Goal: Task Accomplishment & Management: Use online tool/utility

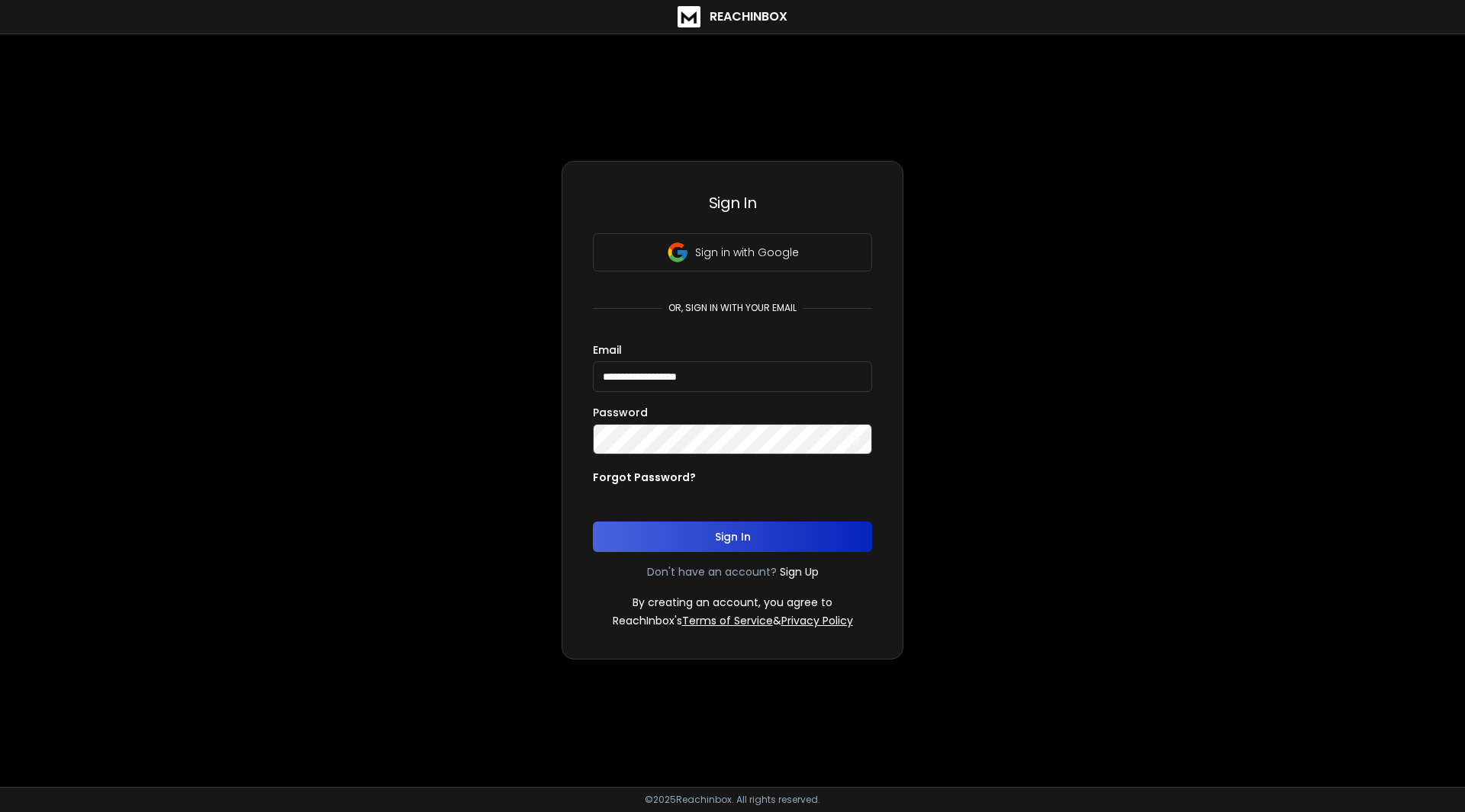
click at [772, 537] on button "Sign In" at bounding box center [732, 537] width 279 height 31
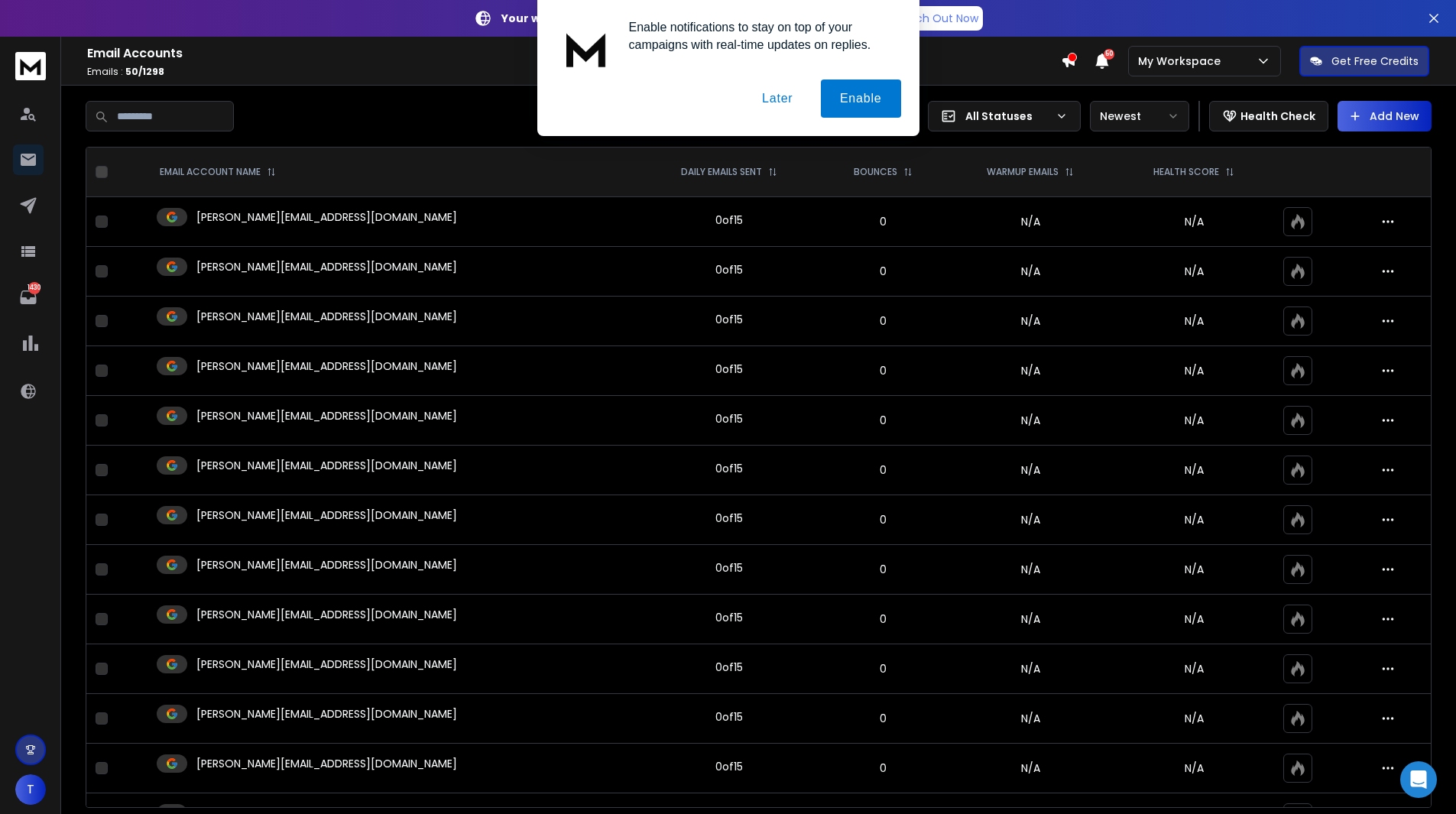
click at [1395, 120] on div "Enable notifications to stay on top of your campaigns with real-time updates on…" at bounding box center [728, 68] width 1456 height 136
drag, startPoint x: 912, startPoint y: 83, endPoint x: 885, endPoint y: 101, distance: 32.4
click at [909, 84] on div "Enable notifications to stay on top of your campaigns with real-time updates on…" at bounding box center [728, 68] width 382 height 136
click at [850, 106] on button "Enable" at bounding box center [862, 99] width 80 height 38
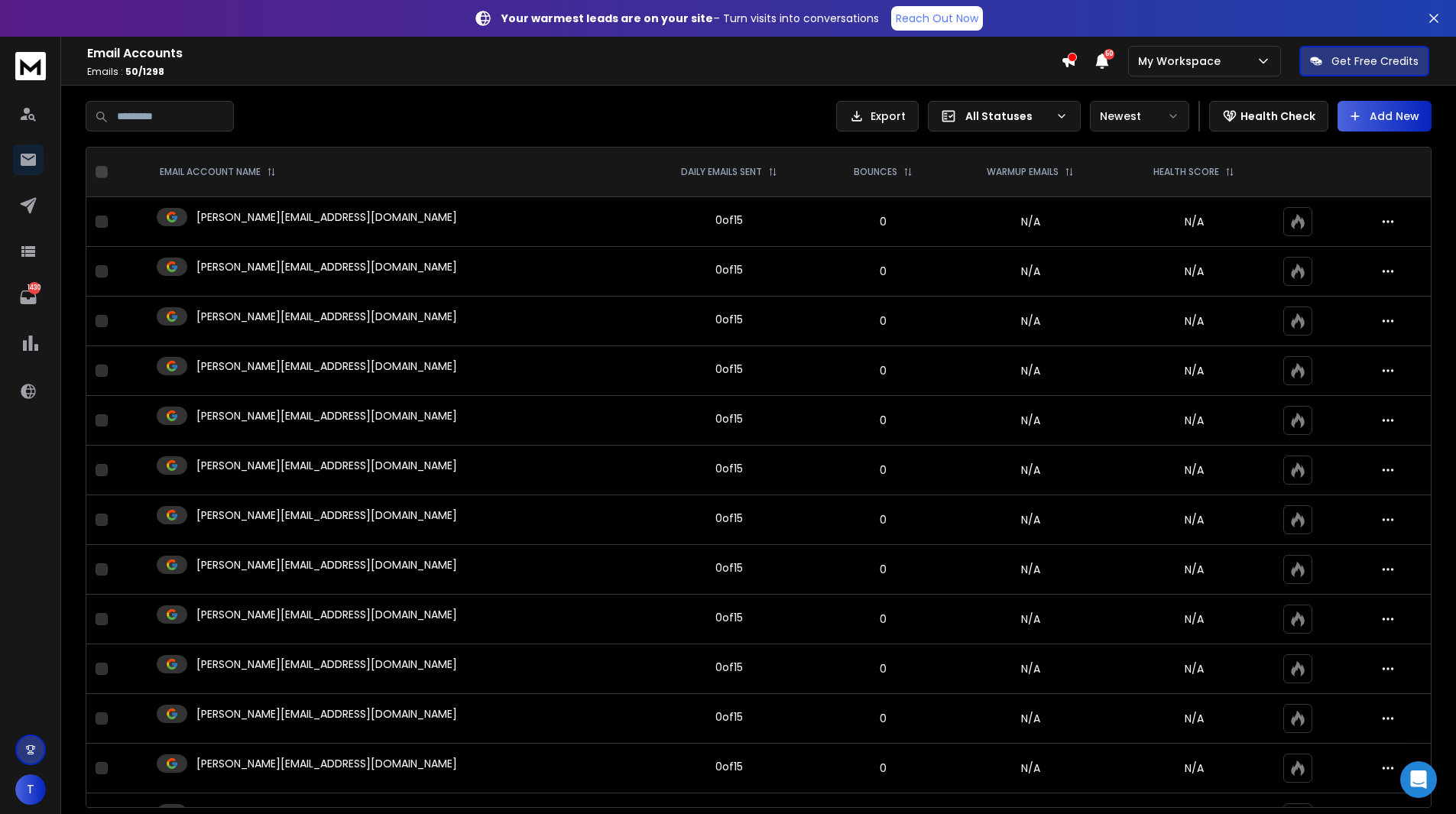
click at [1406, 119] on button "Add New" at bounding box center [1384, 116] width 94 height 31
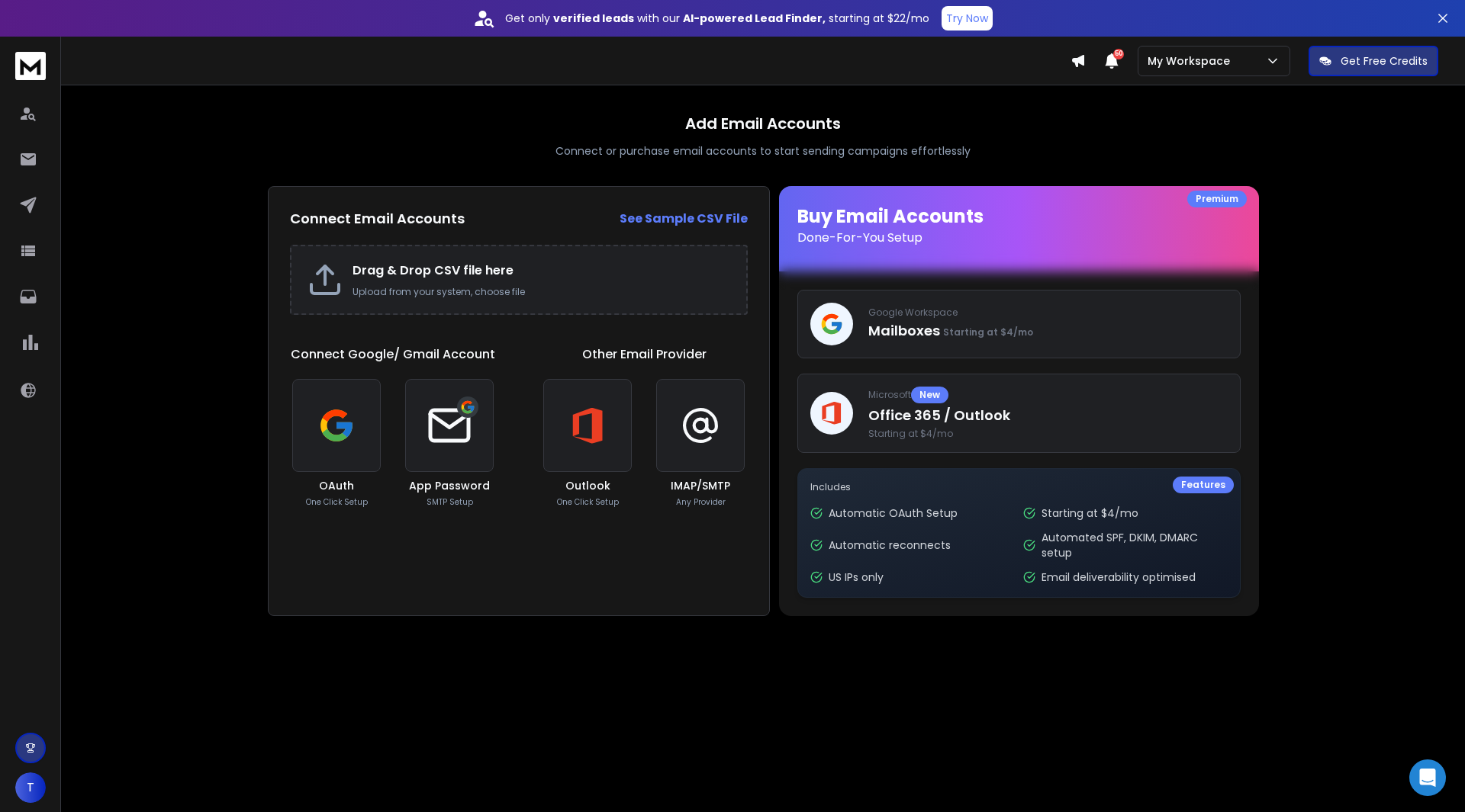
click at [331, 424] on icon at bounding box center [336, 426] width 38 height 46
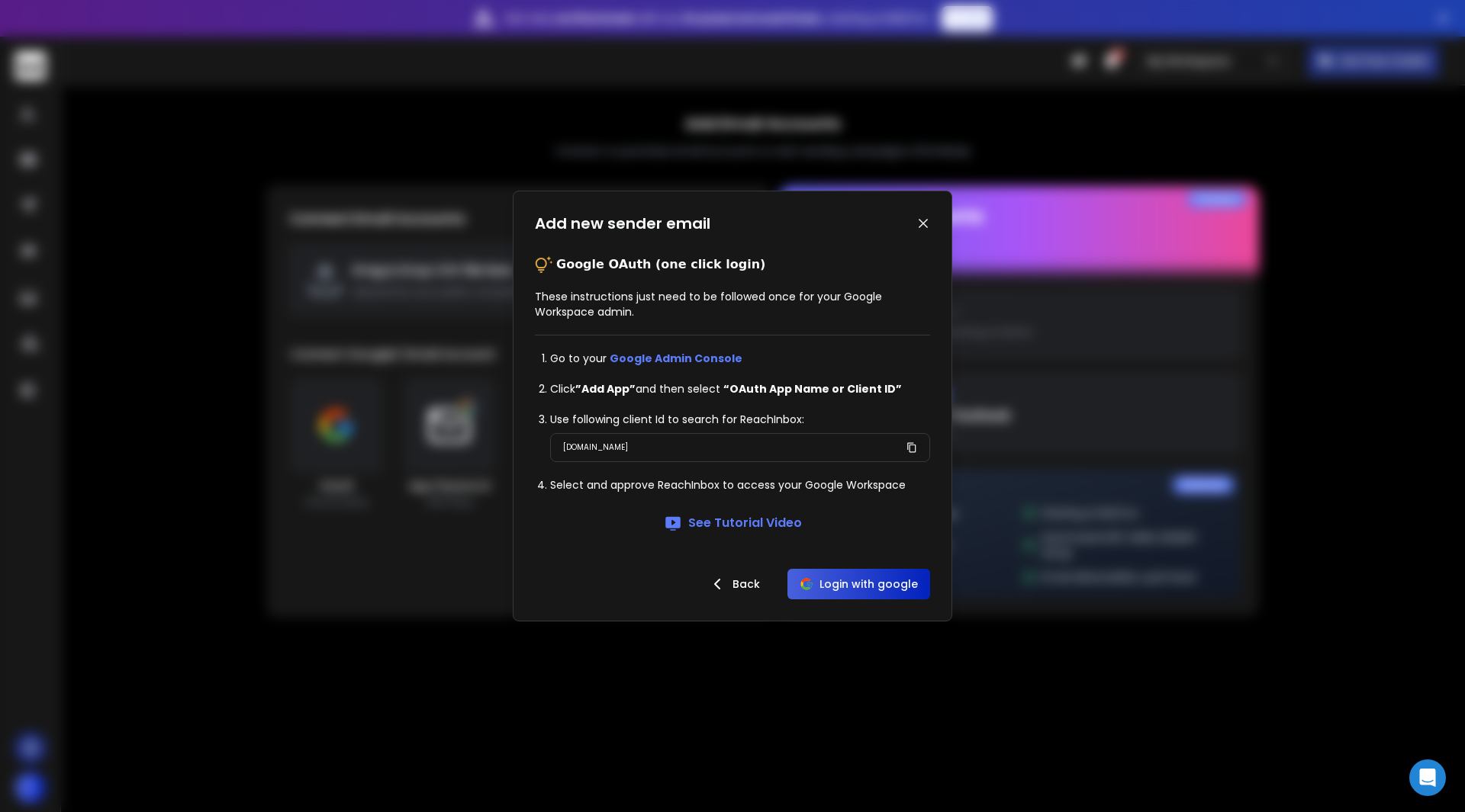
drag, startPoint x: 866, startPoint y: 580, endPoint x: 983, endPoint y: 687, distance: 158.5
click at [866, 580] on button "Login with google" at bounding box center [858, 585] width 142 height 31
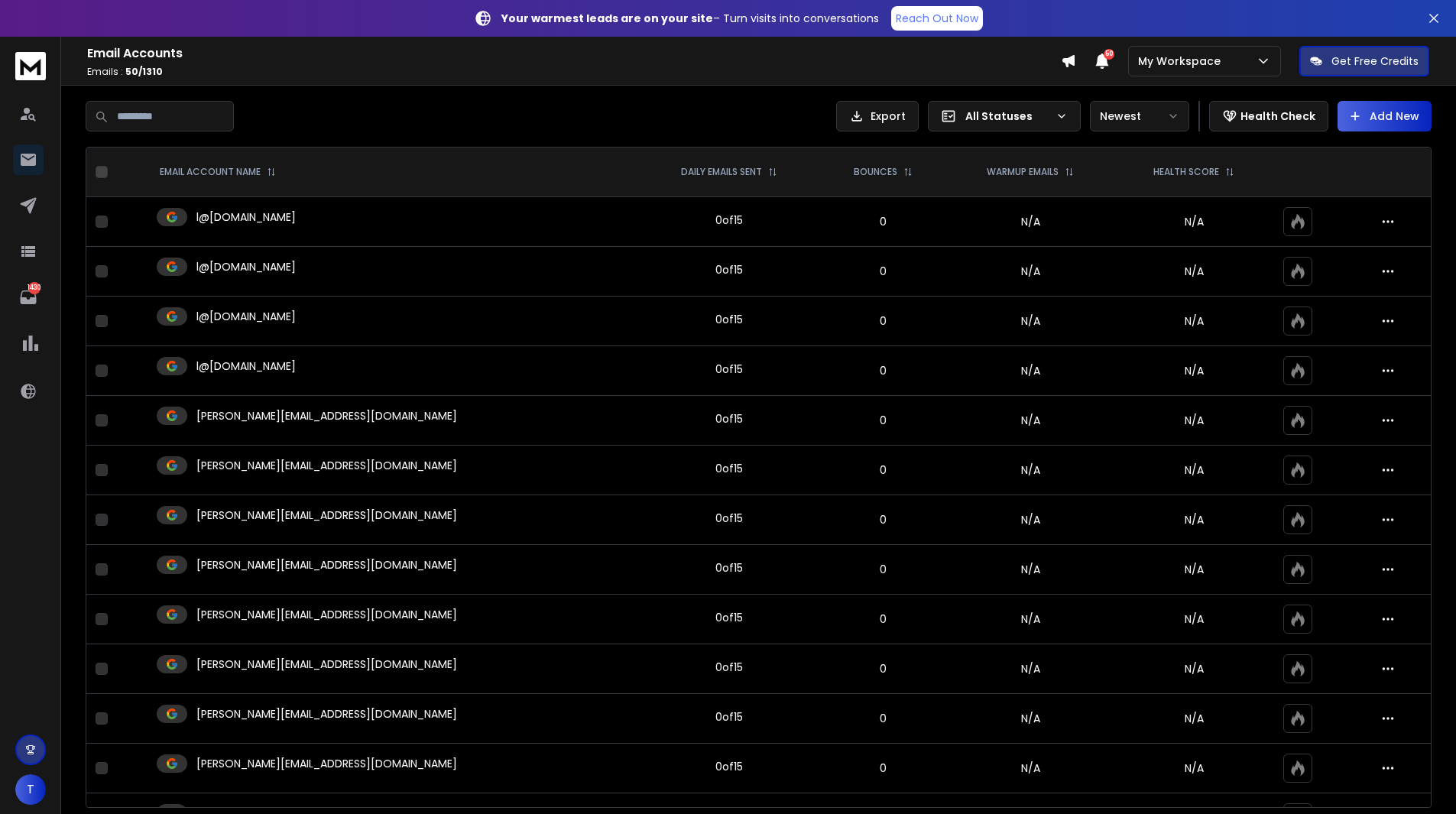
click at [1400, 111] on button "Add New" at bounding box center [1384, 116] width 94 height 31
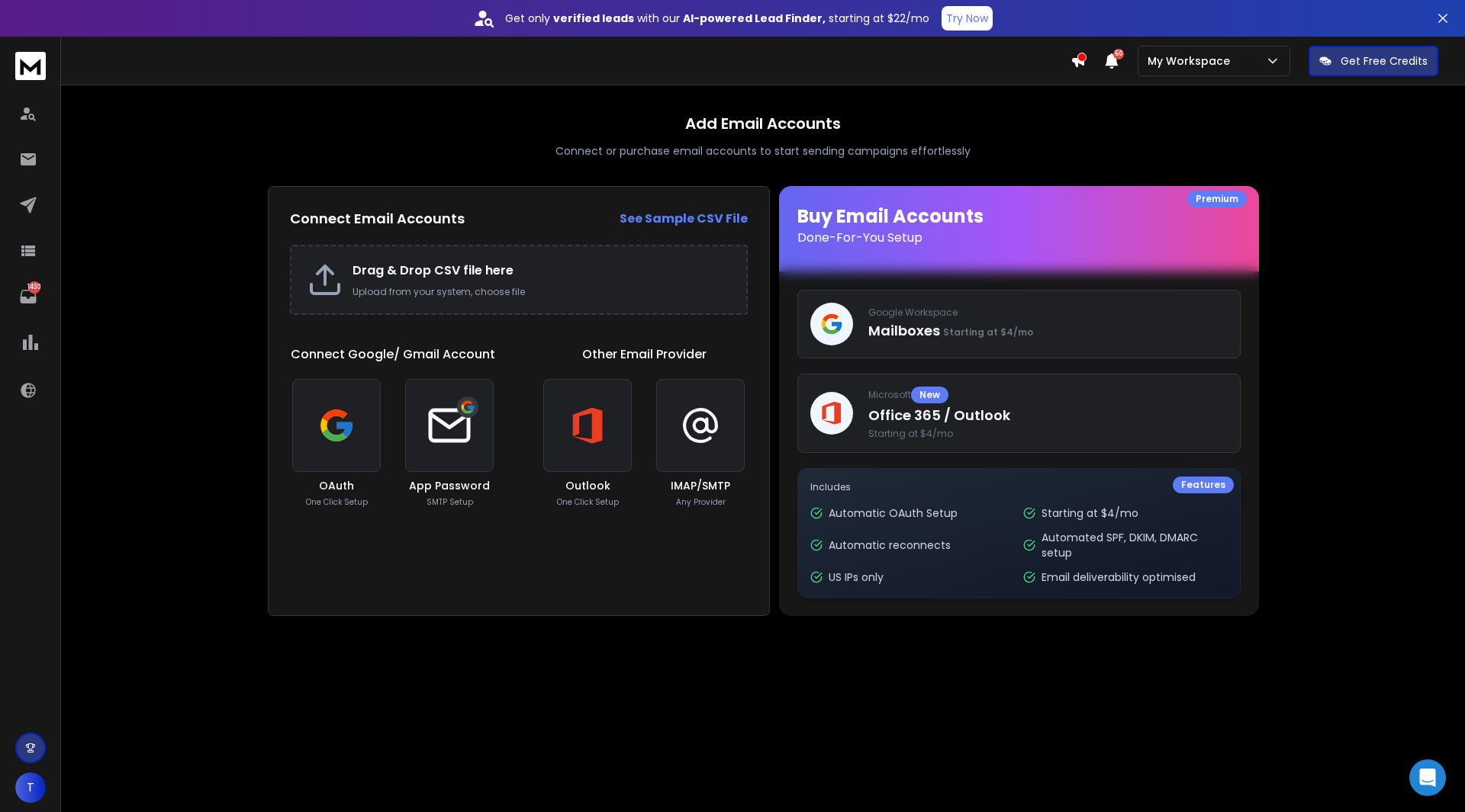
click at [323, 437] on icon at bounding box center [336, 426] width 38 height 46
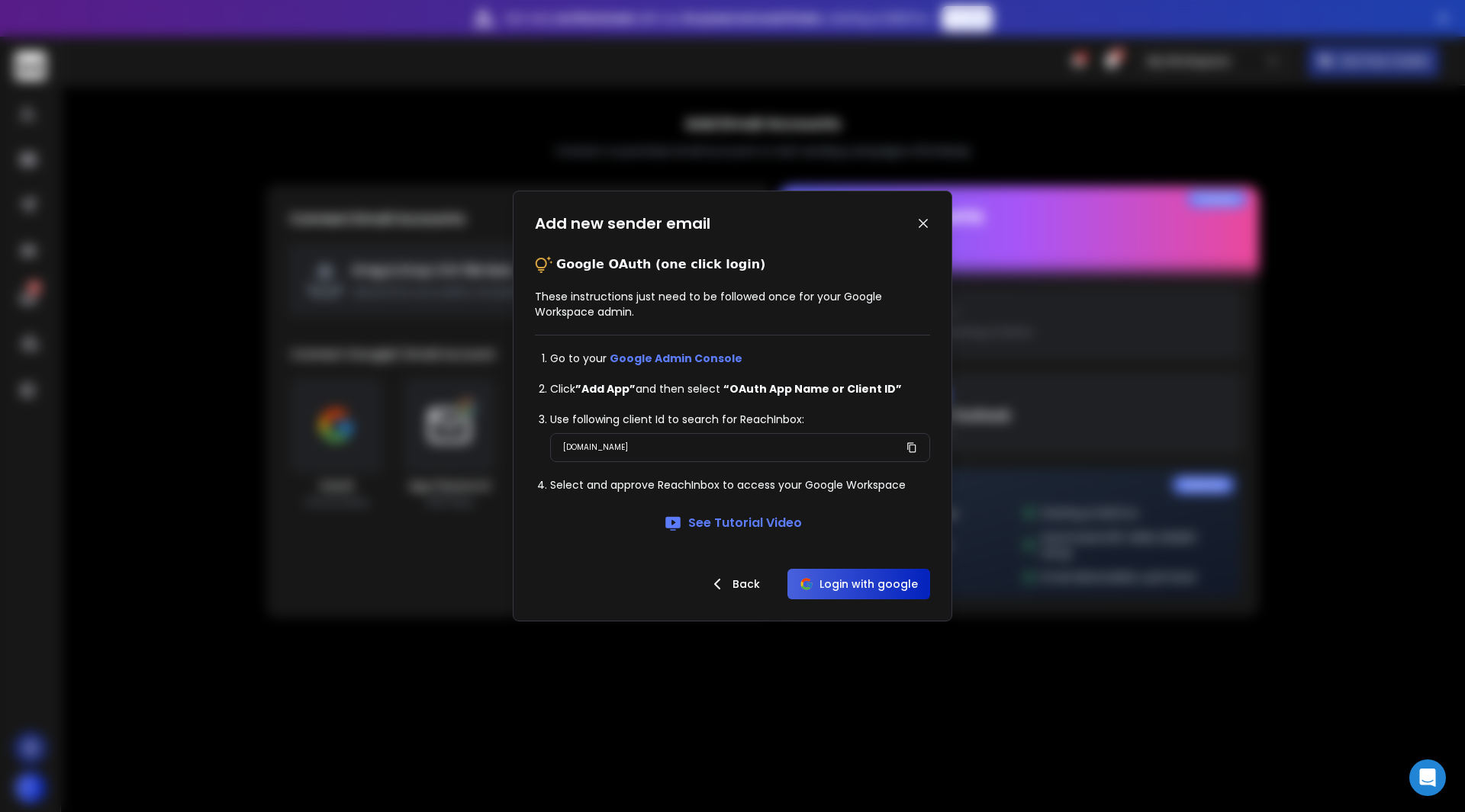
click at [855, 580] on button "Login with google" at bounding box center [858, 585] width 142 height 31
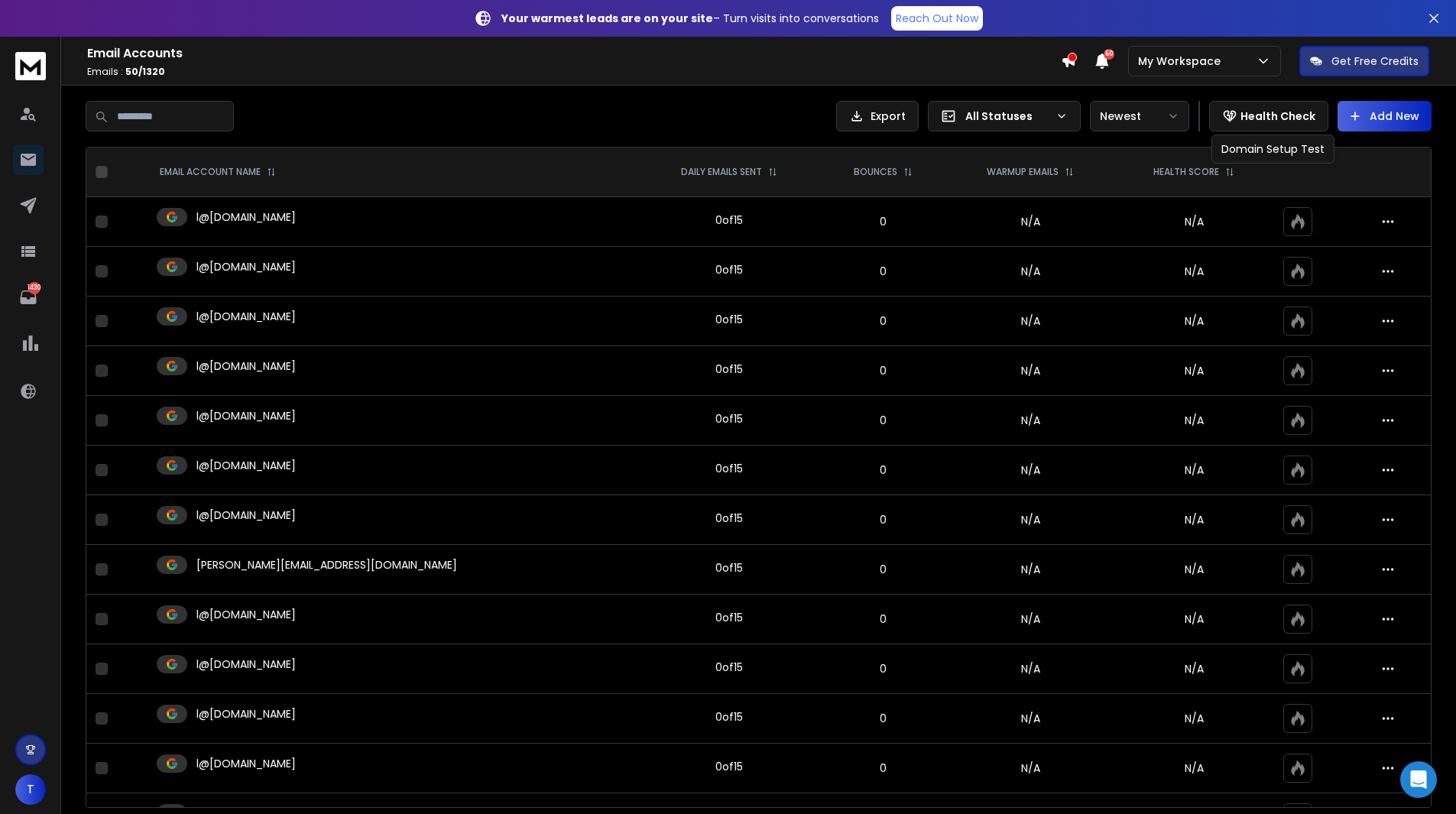
click at [1406, 104] on button "Add New" at bounding box center [1384, 116] width 94 height 31
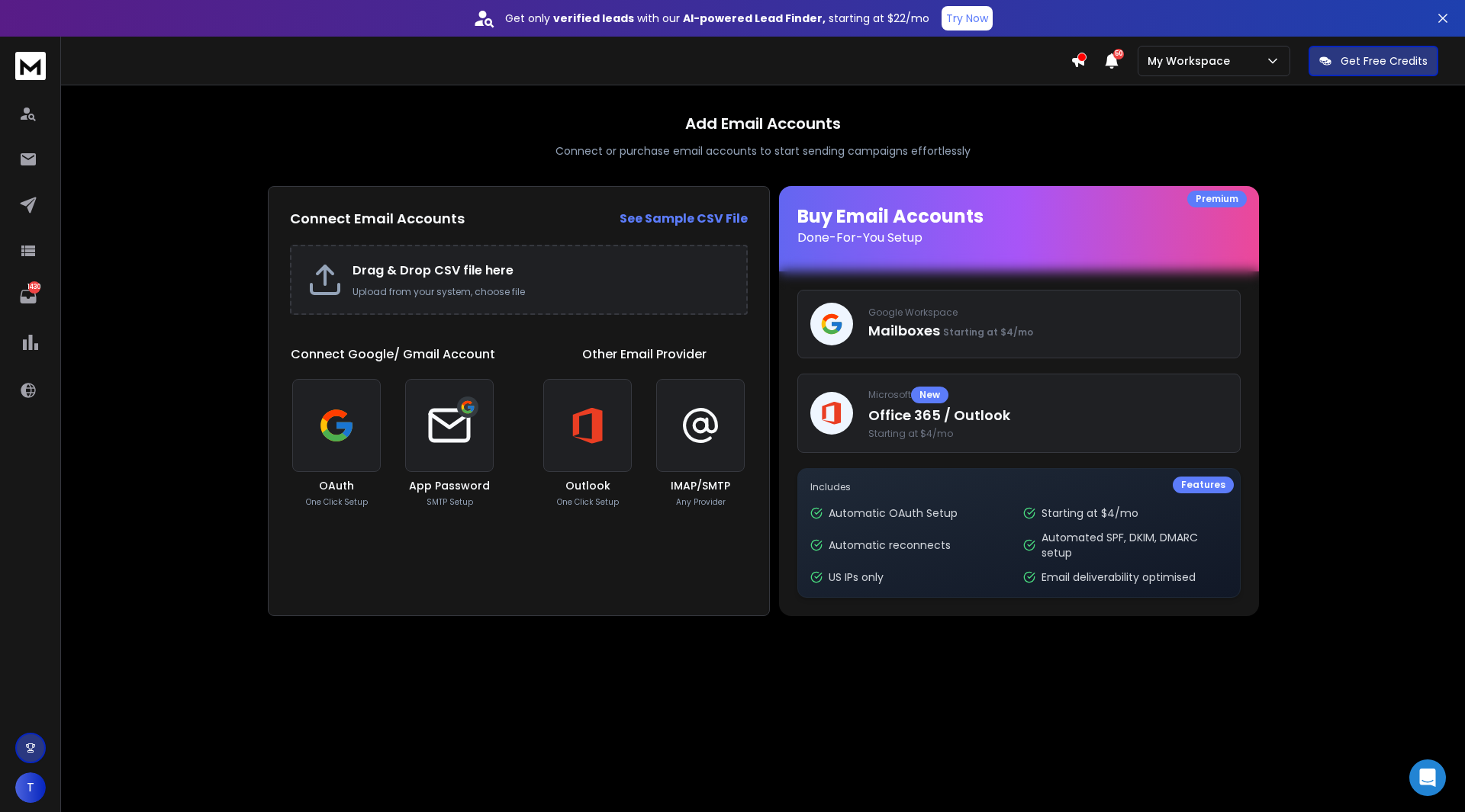
click at [354, 449] on div at bounding box center [336, 425] width 89 height 93
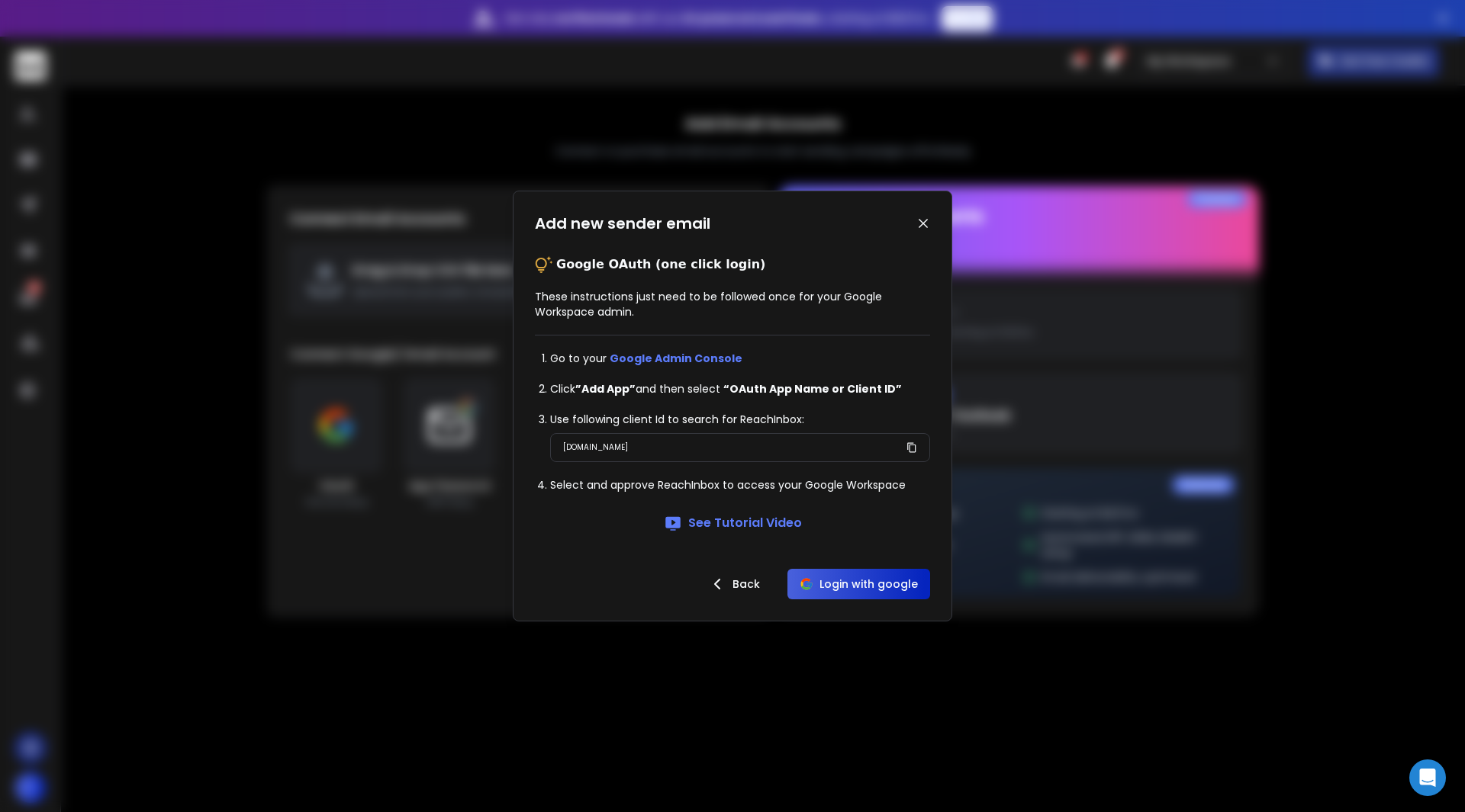
click at [856, 573] on button "Login with google" at bounding box center [858, 585] width 142 height 31
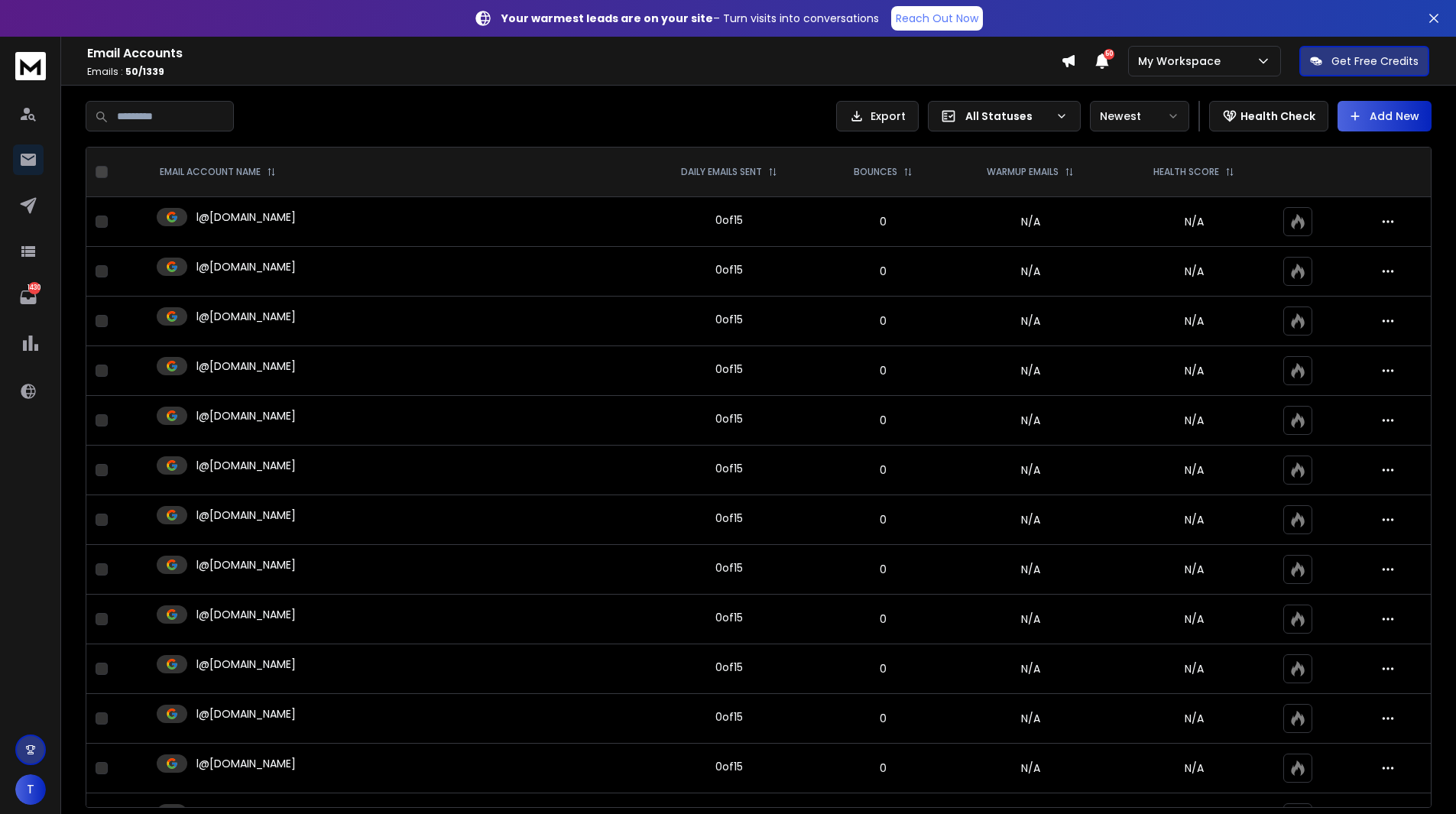
click at [1399, 116] on button "Add New" at bounding box center [1384, 116] width 94 height 31
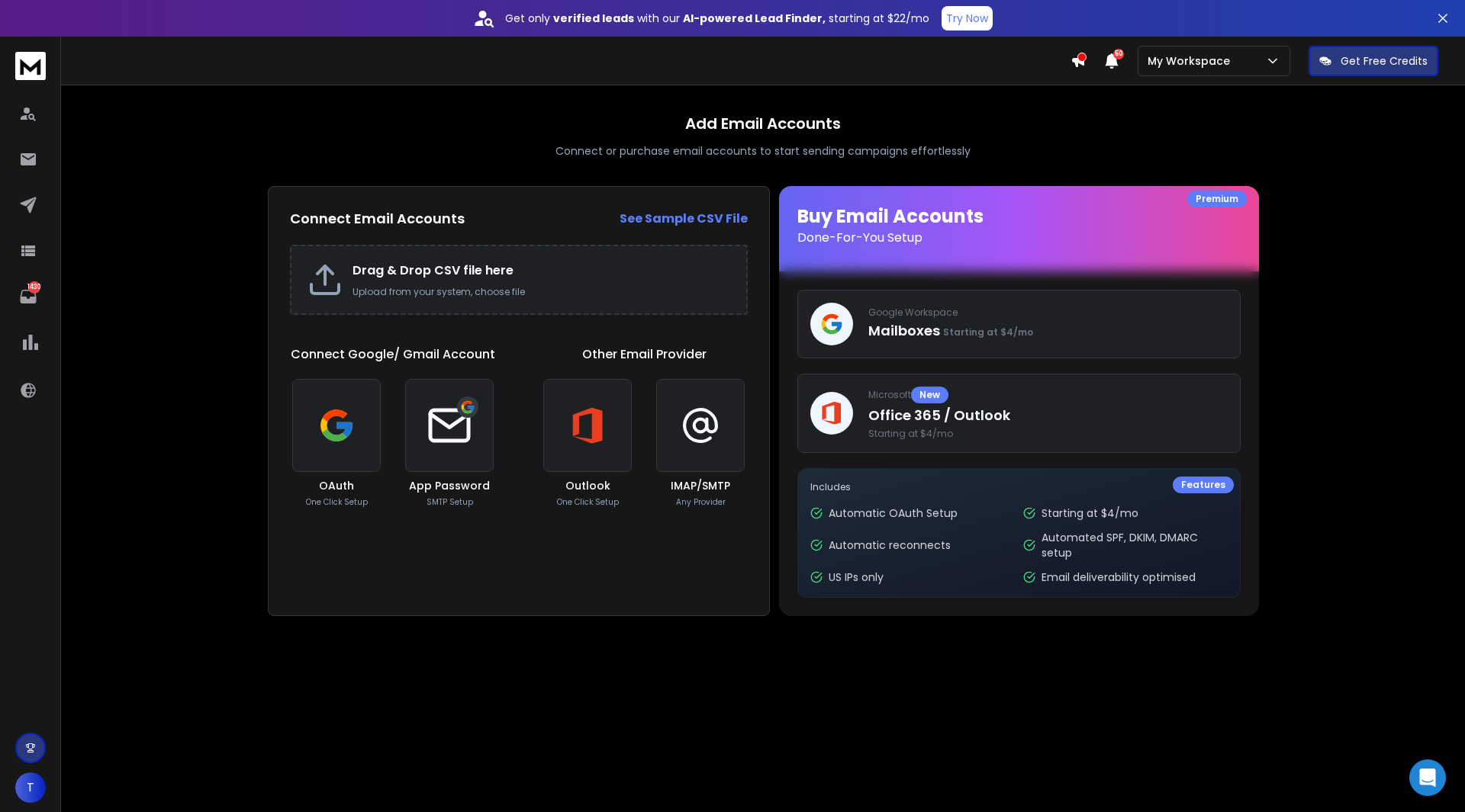
click at [337, 441] on icon at bounding box center [336, 426] width 38 height 46
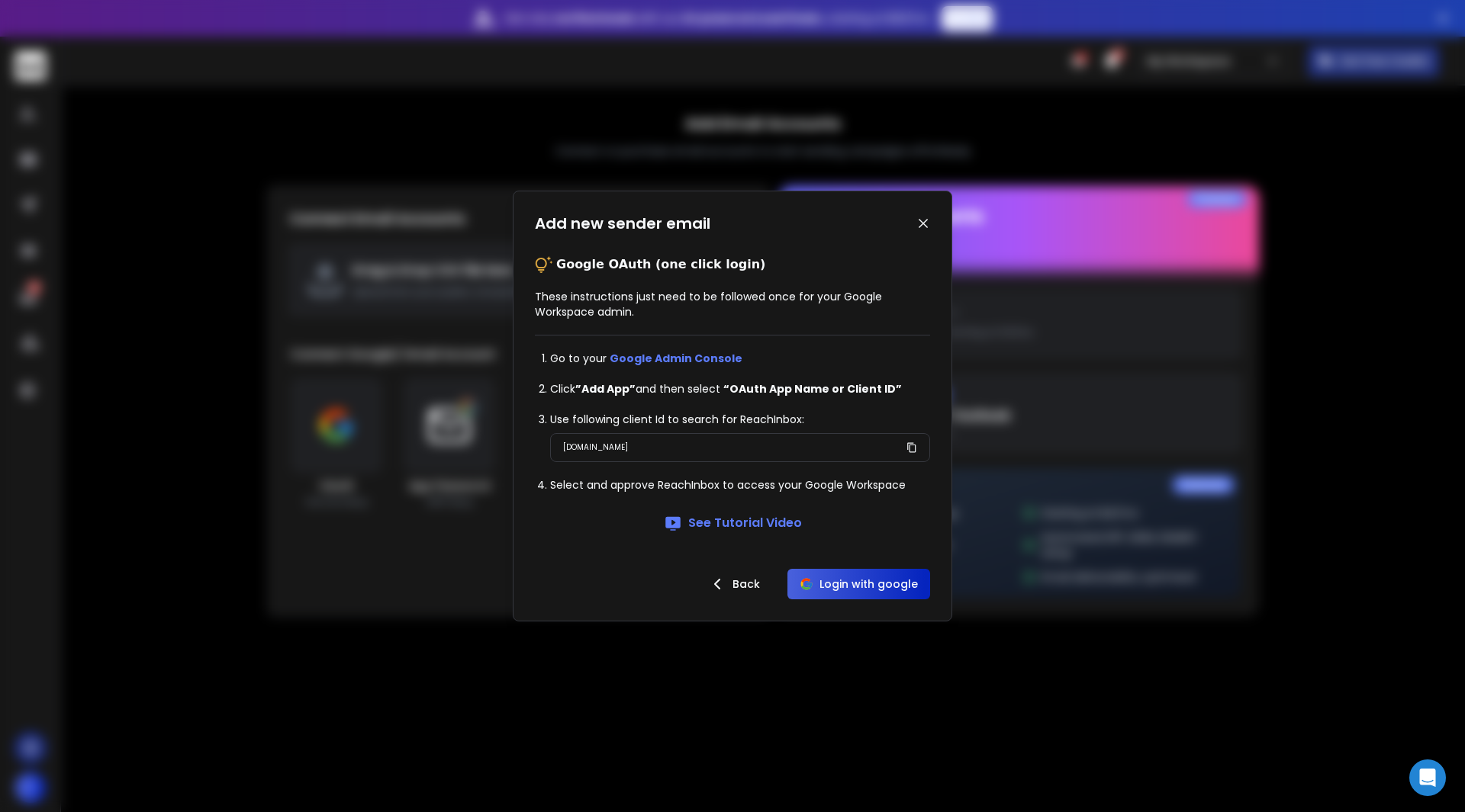
click at [823, 588] on button "Login with google" at bounding box center [858, 585] width 142 height 31
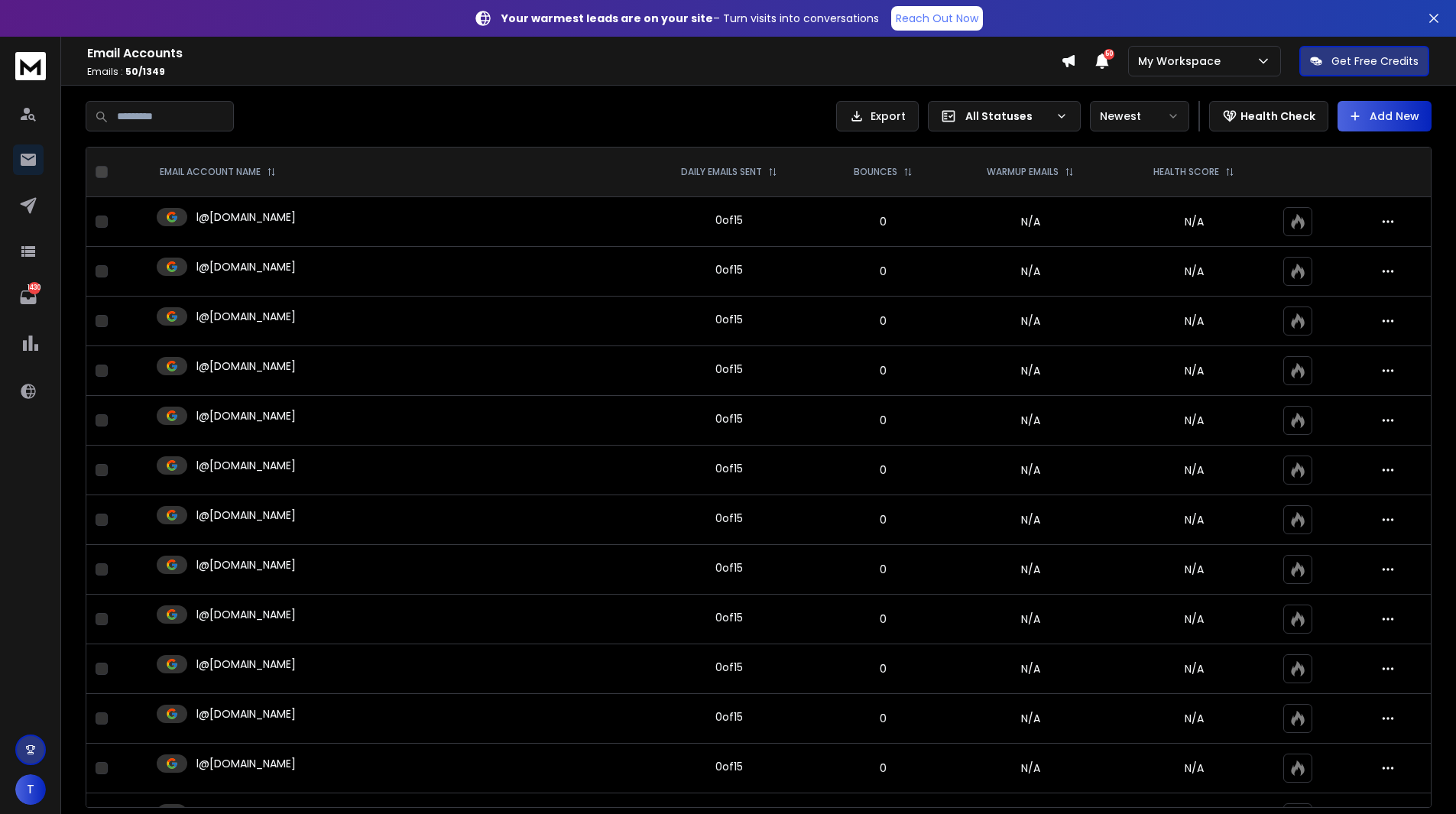
click at [1387, 104] on button "Add New" at bounding box center [1384, 116] width 94 height 31
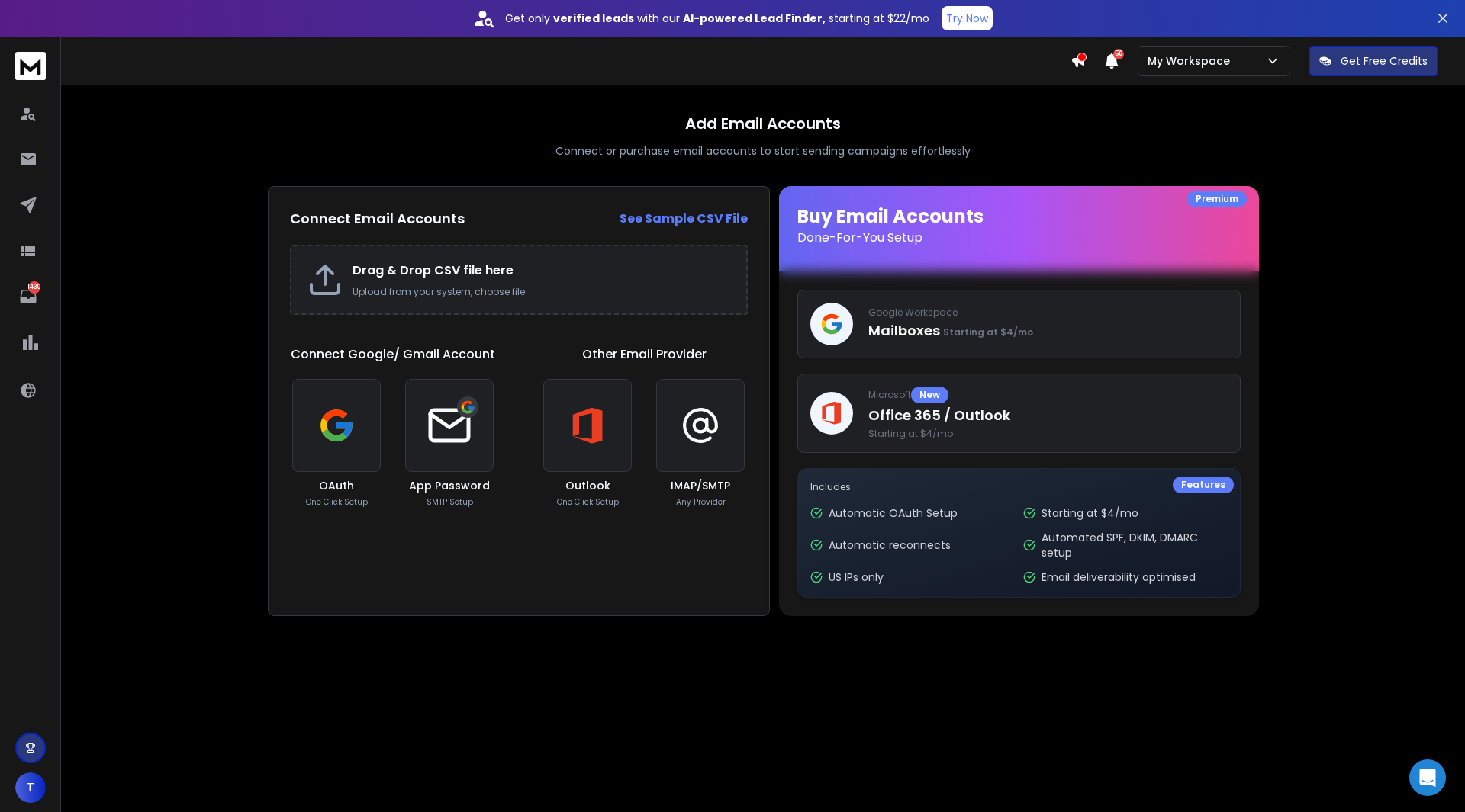
click at [351, 430] on icon at bounding box center [344, 430] width 16 height 15
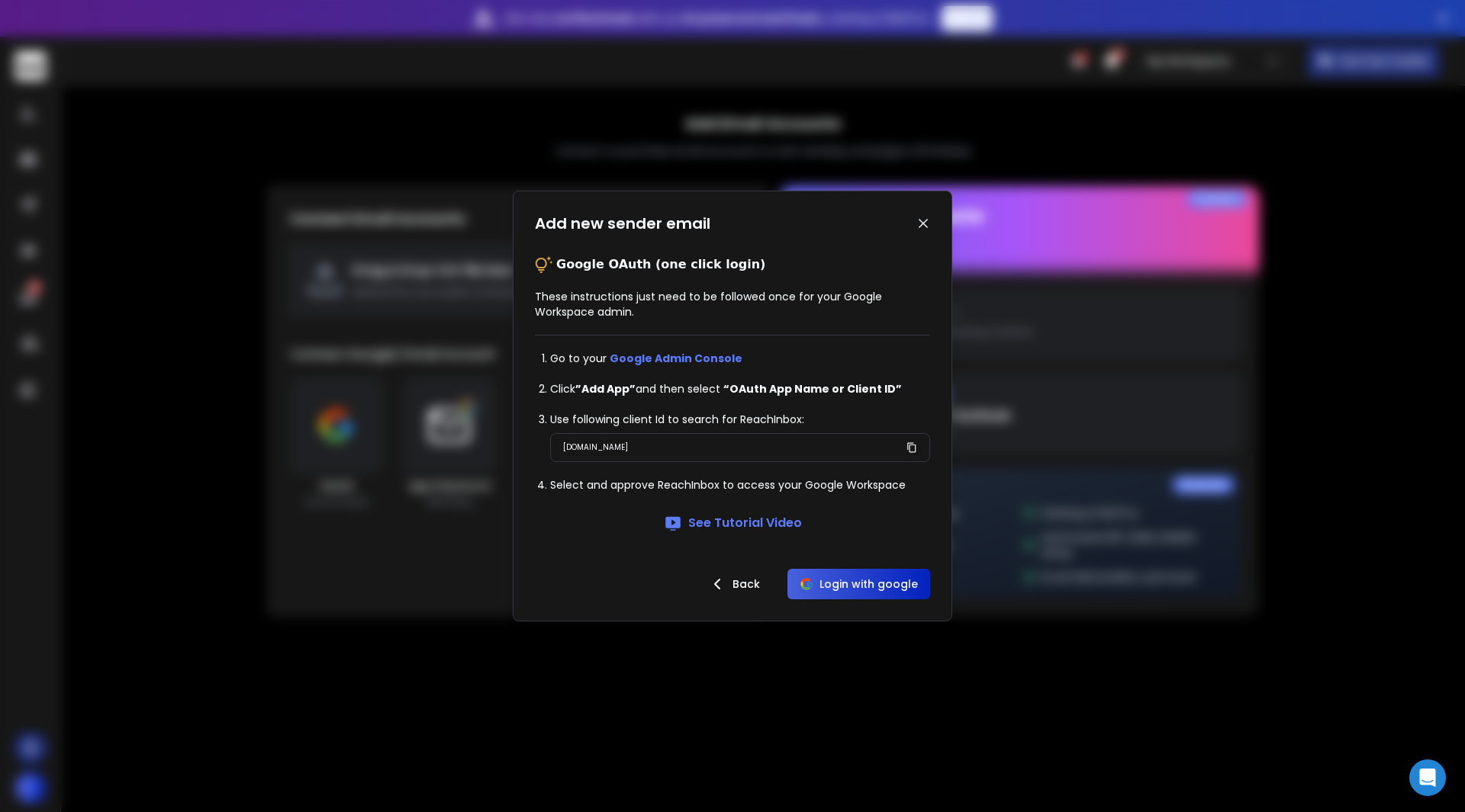
click at [885, 585] on button "Login with google" at bounding box center [858, 585] width 142 height 31
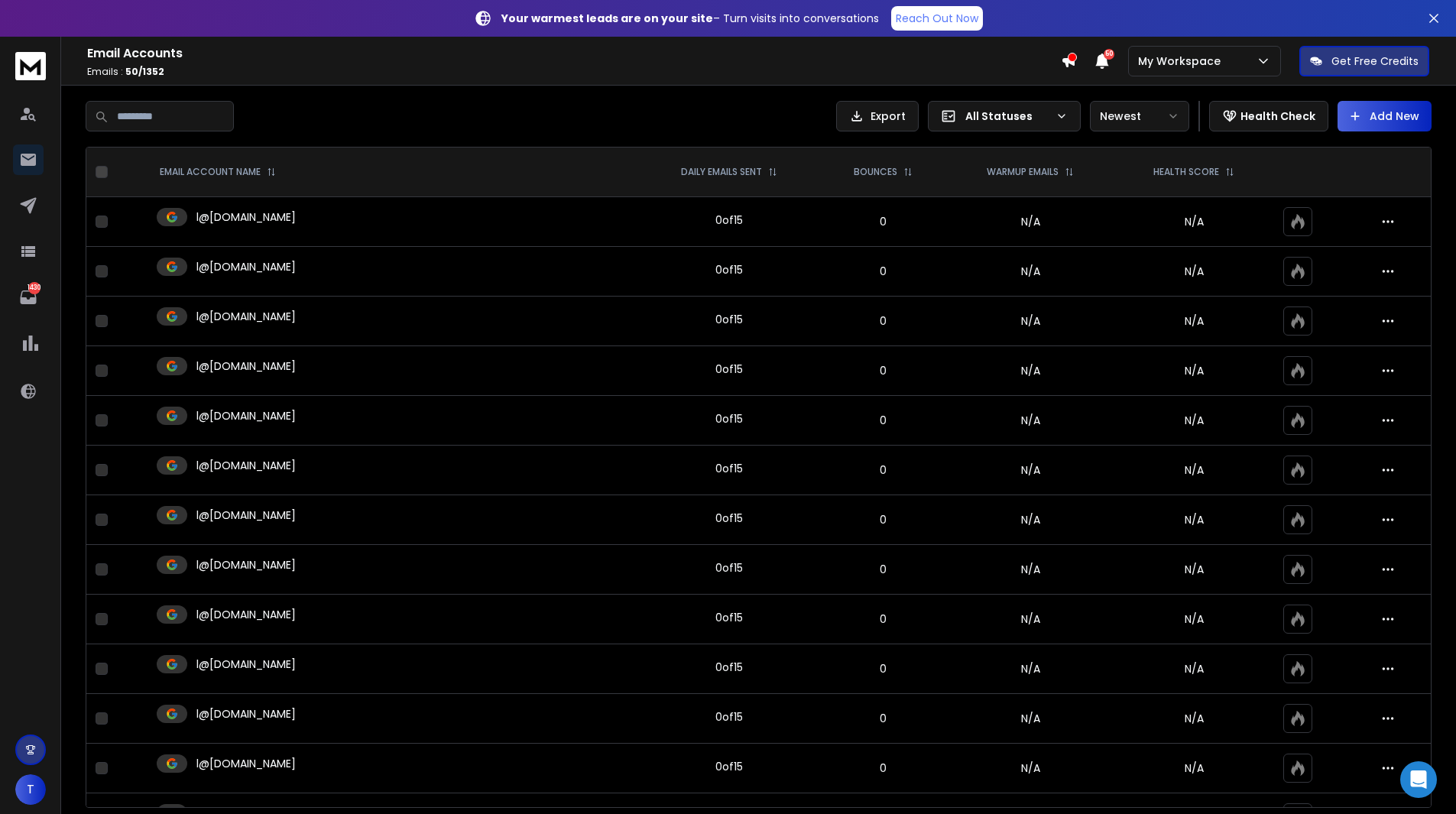
click at [1357, 124] on button "Add New" at bounding box center [1384, 116] width 94 height 31
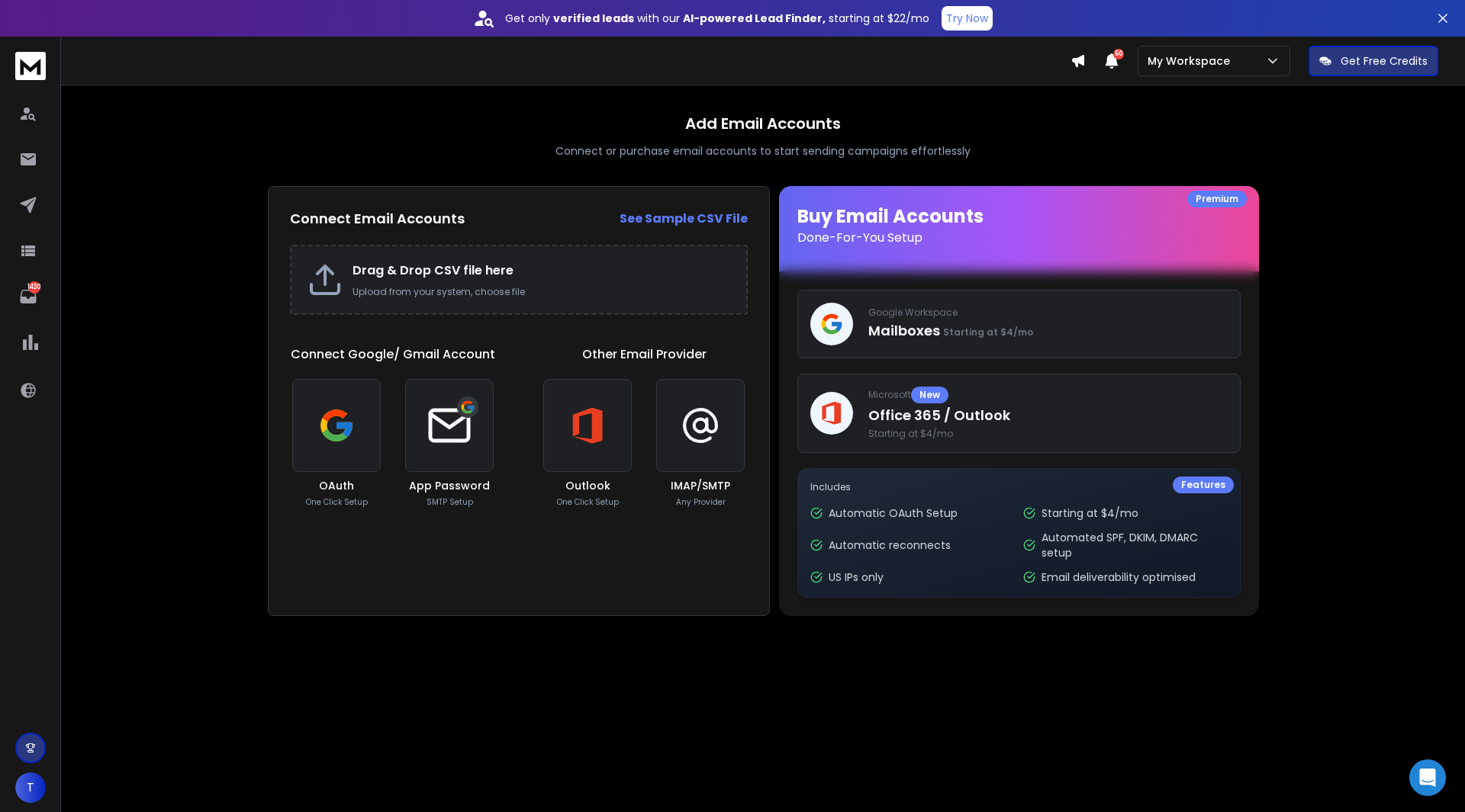
click at [324, 435] on icon at bounding box center [336, 426] width 38 height 46
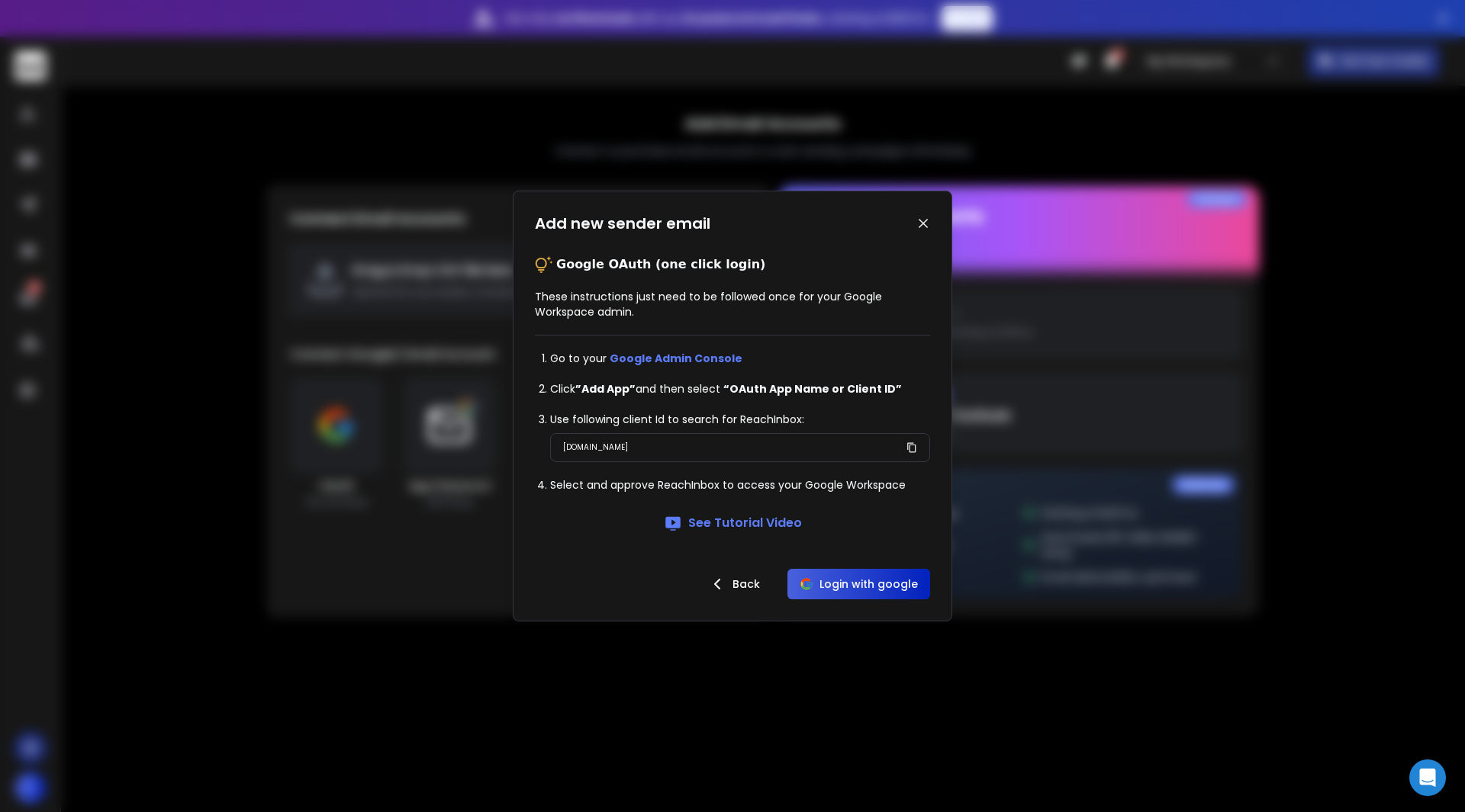
click at [822, 585] on button "Login with google" at bounding box center [858, 585] width 142 height 31
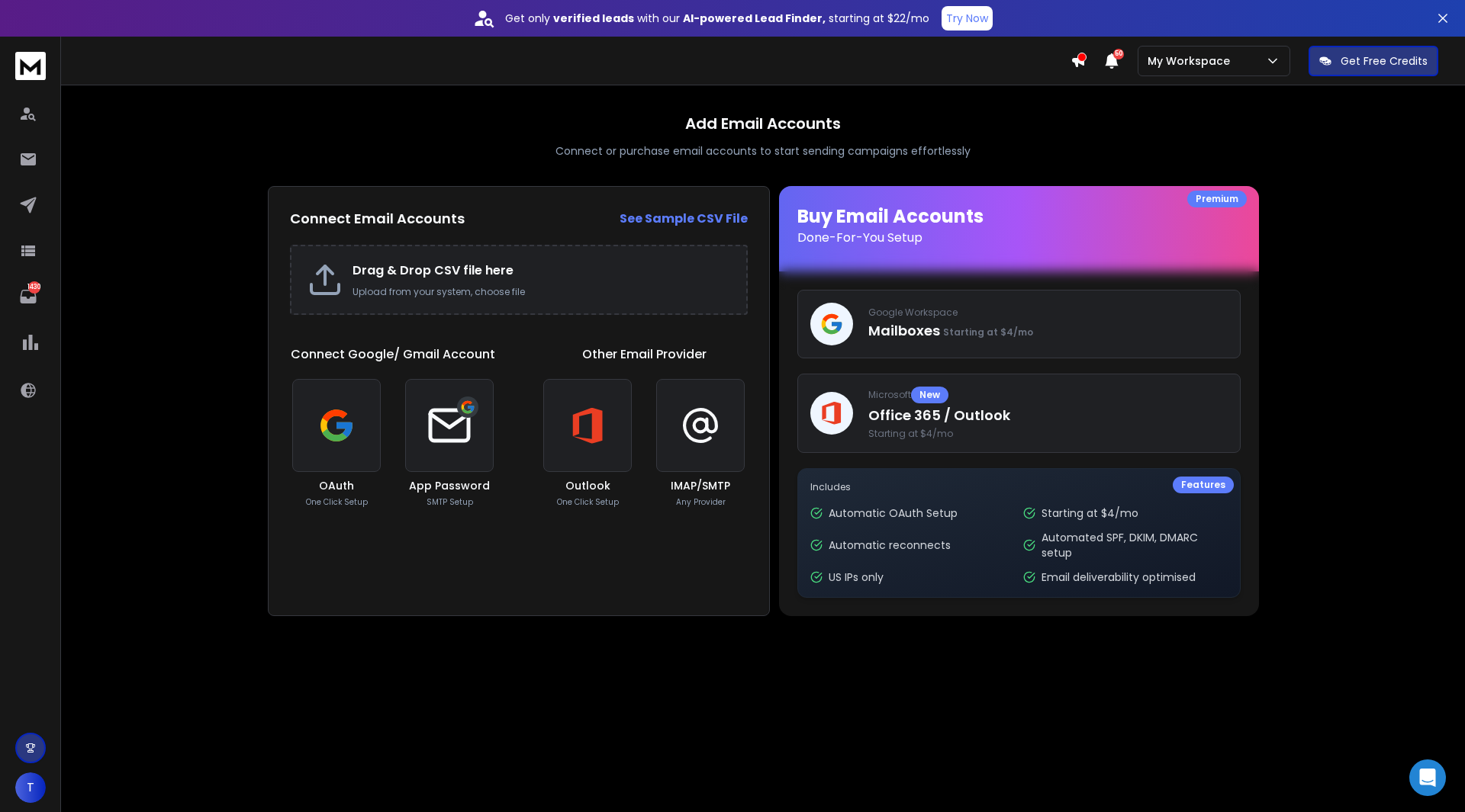
click at [343, 437] on icon at bounding box center [335, 436] width 25 height 13
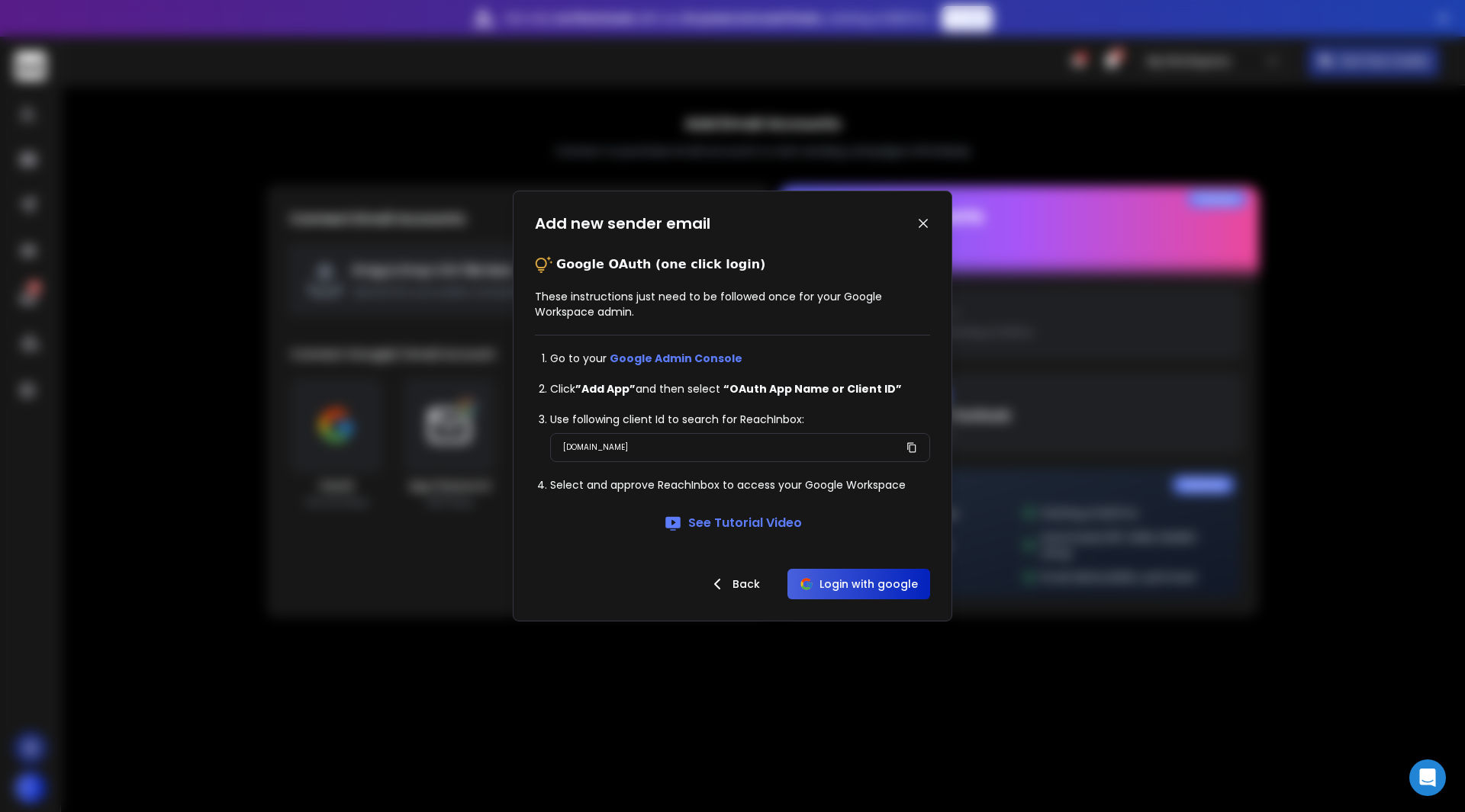
click at [810, 585] on icon at bounding box center [807, 585] width 13 height 13
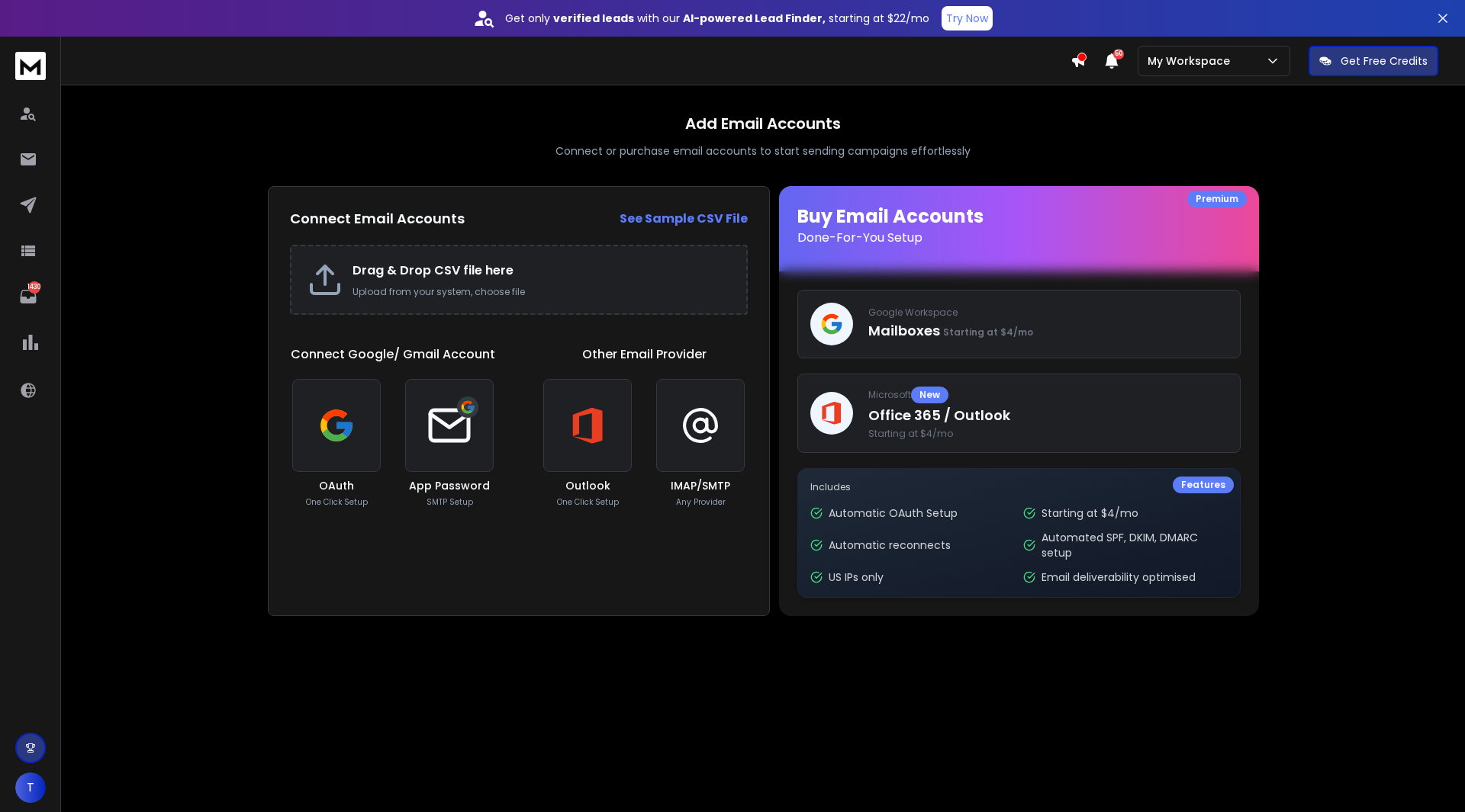
click at [347, 410] on icon at bounding box center [336, 426] width 38 height 46
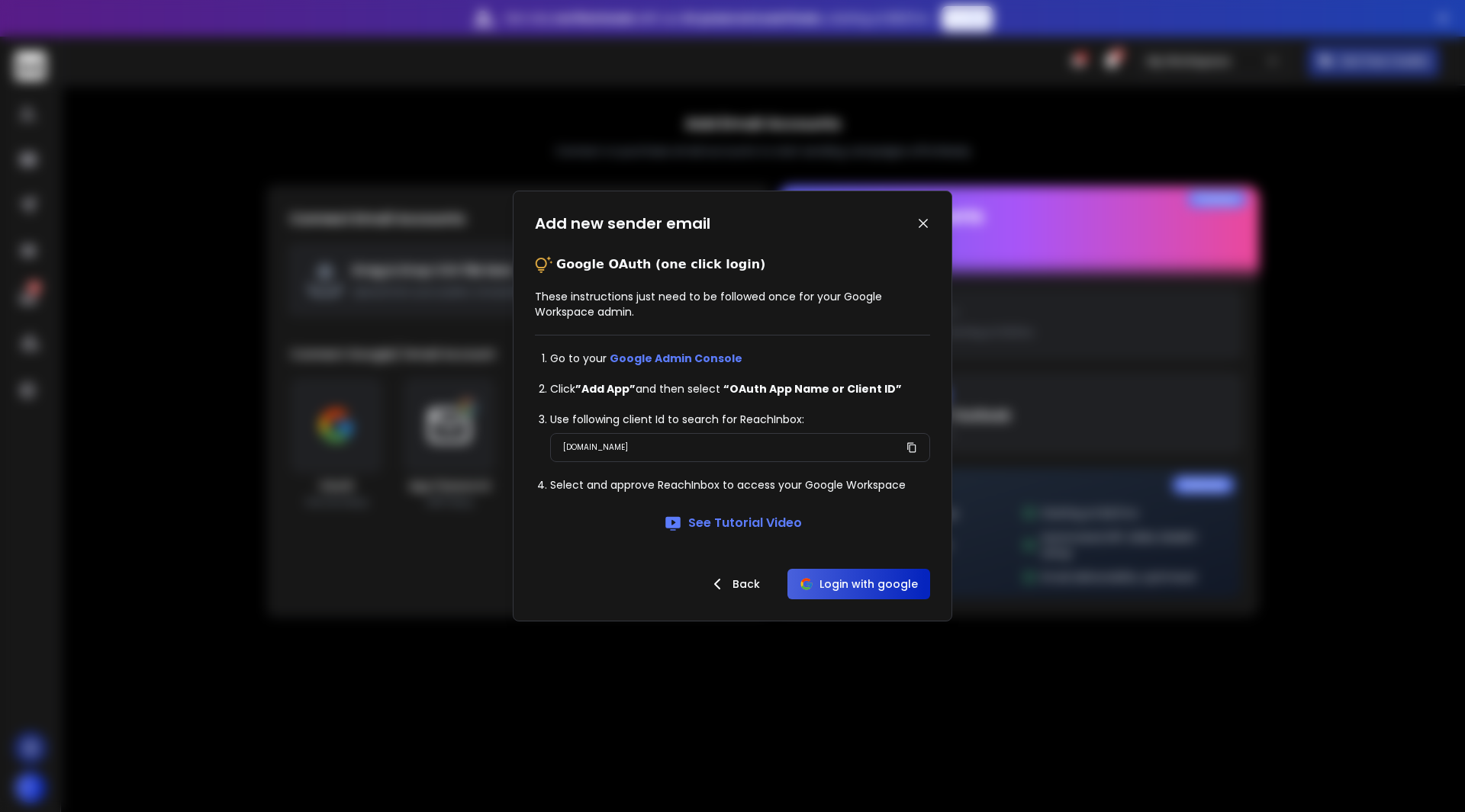
drag, startPoint x: 834, startPoint y: 578, endPoint x: 1080, endPoint y: 723, distance: 285.6
click at [835, 578] on button "Login with google" at bounding box center [858, 585] width 142 height 31
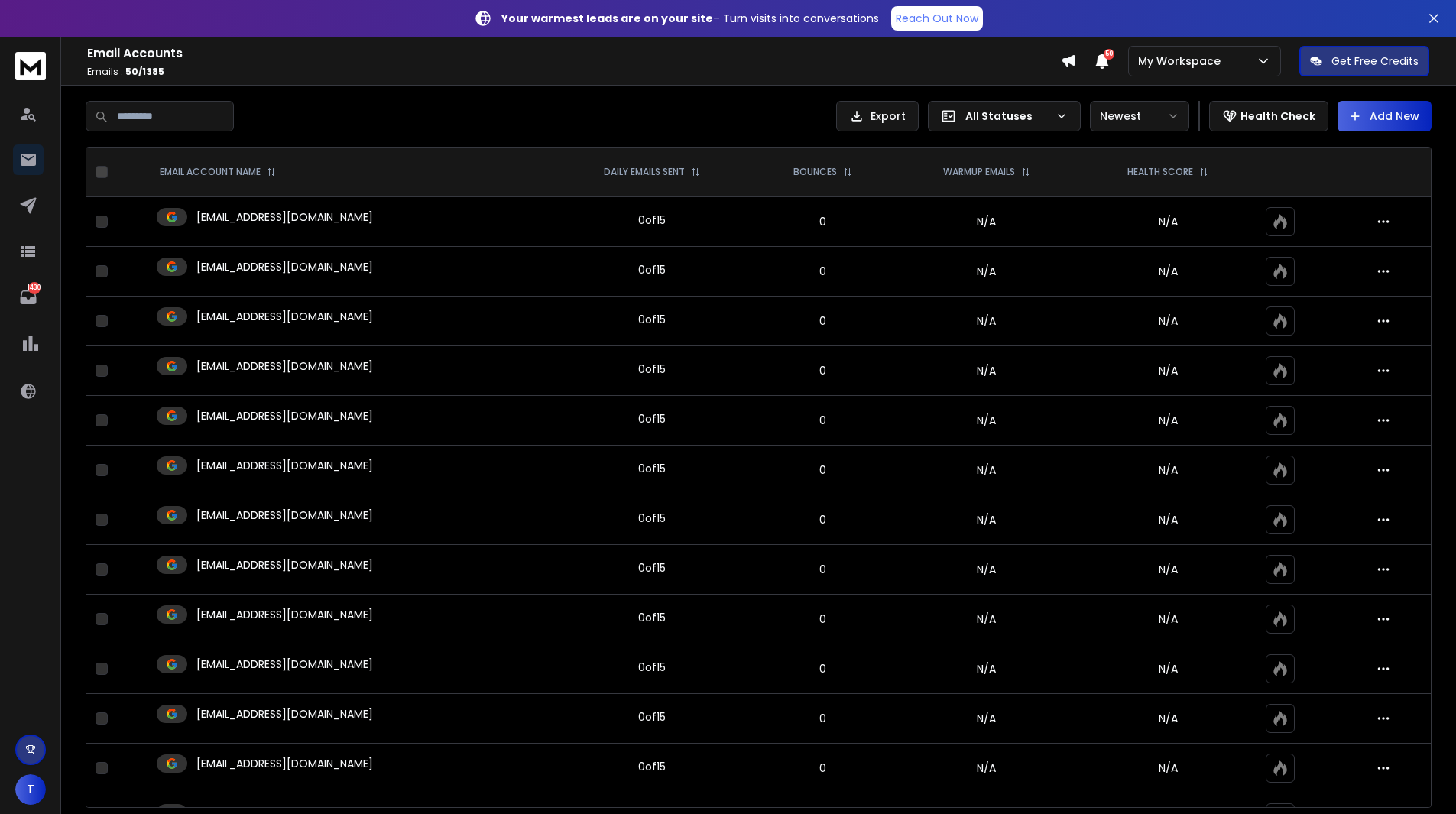
click at [1372, 120] on button "Add New" at bounding box center [1384, 116] width 94 height 31
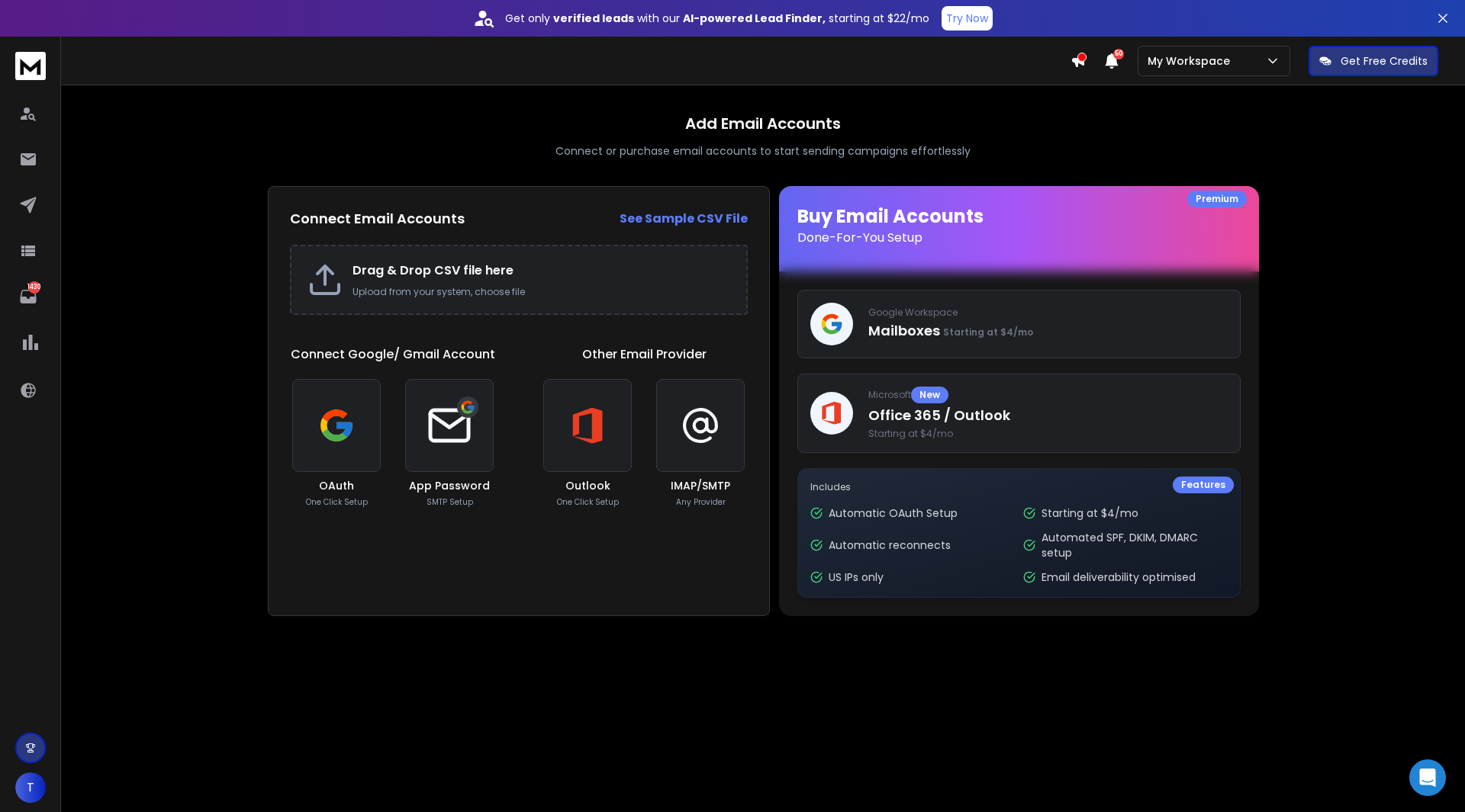
click at [362, 422] on div at bounding box center [336, 425] width 89 height 93
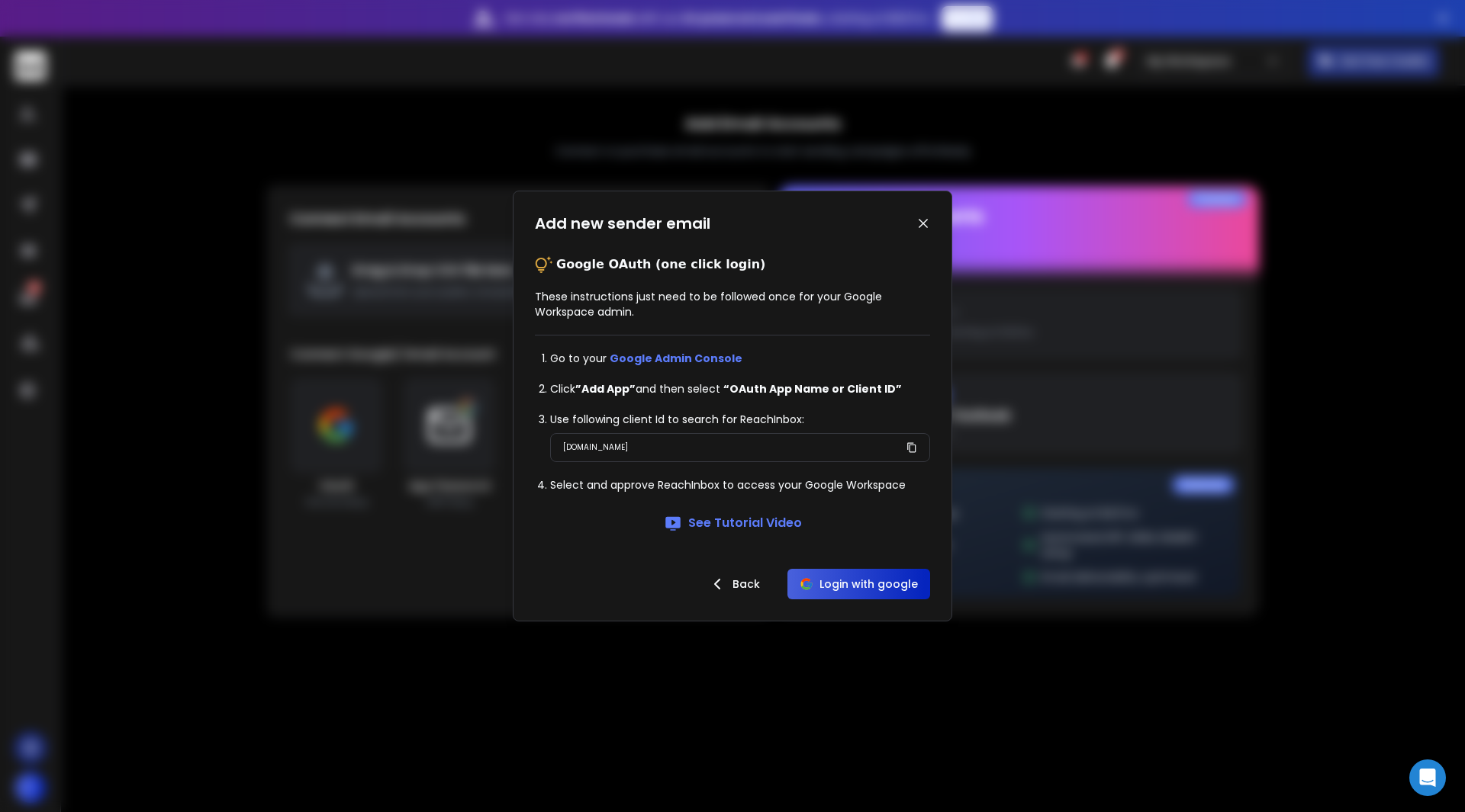
click at [902, 592] on button "Login with google" at bounding box center [858, 585] width 142 height 31
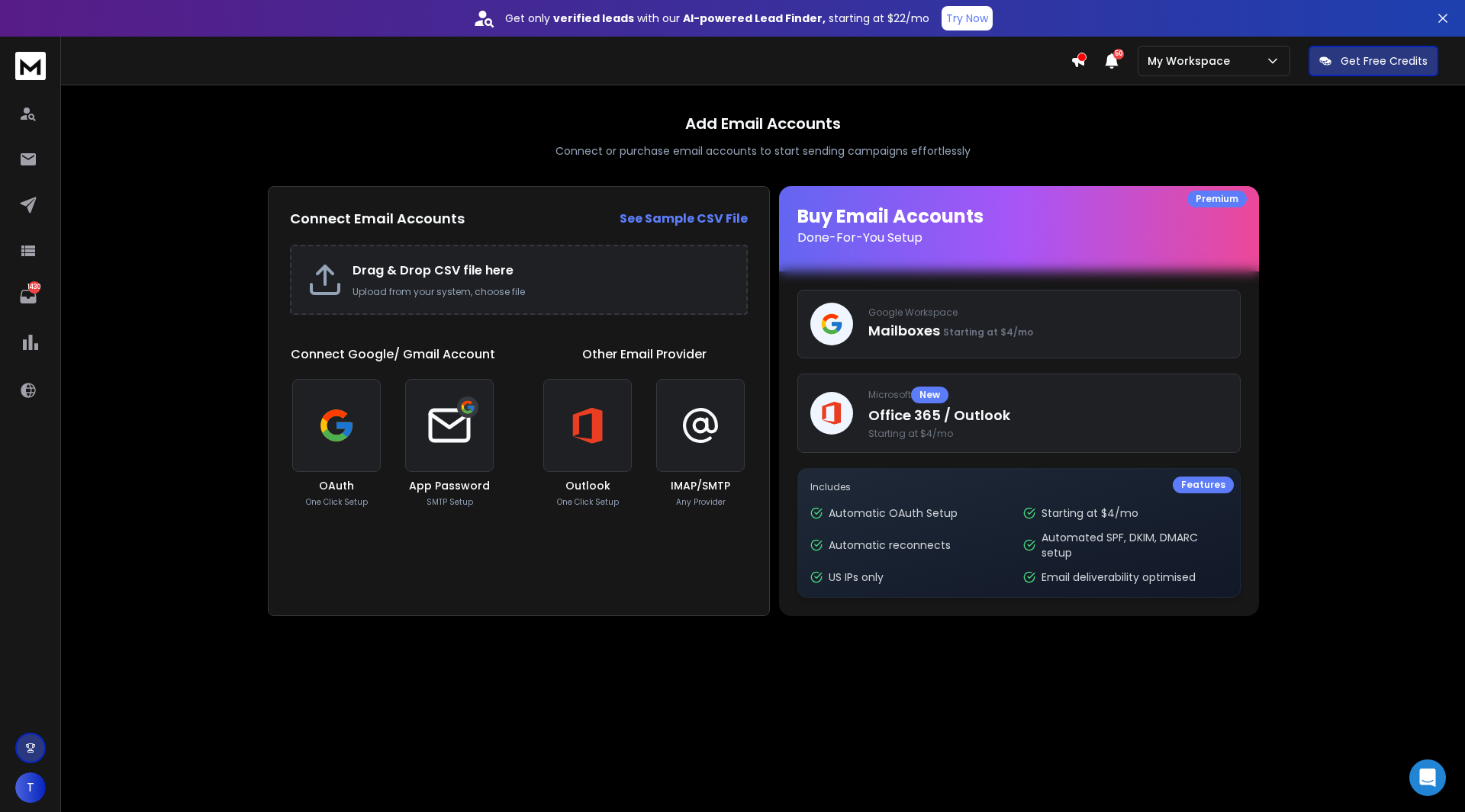
click at [361, 423] on div at bounding box center [336, 425] width 89 height 93
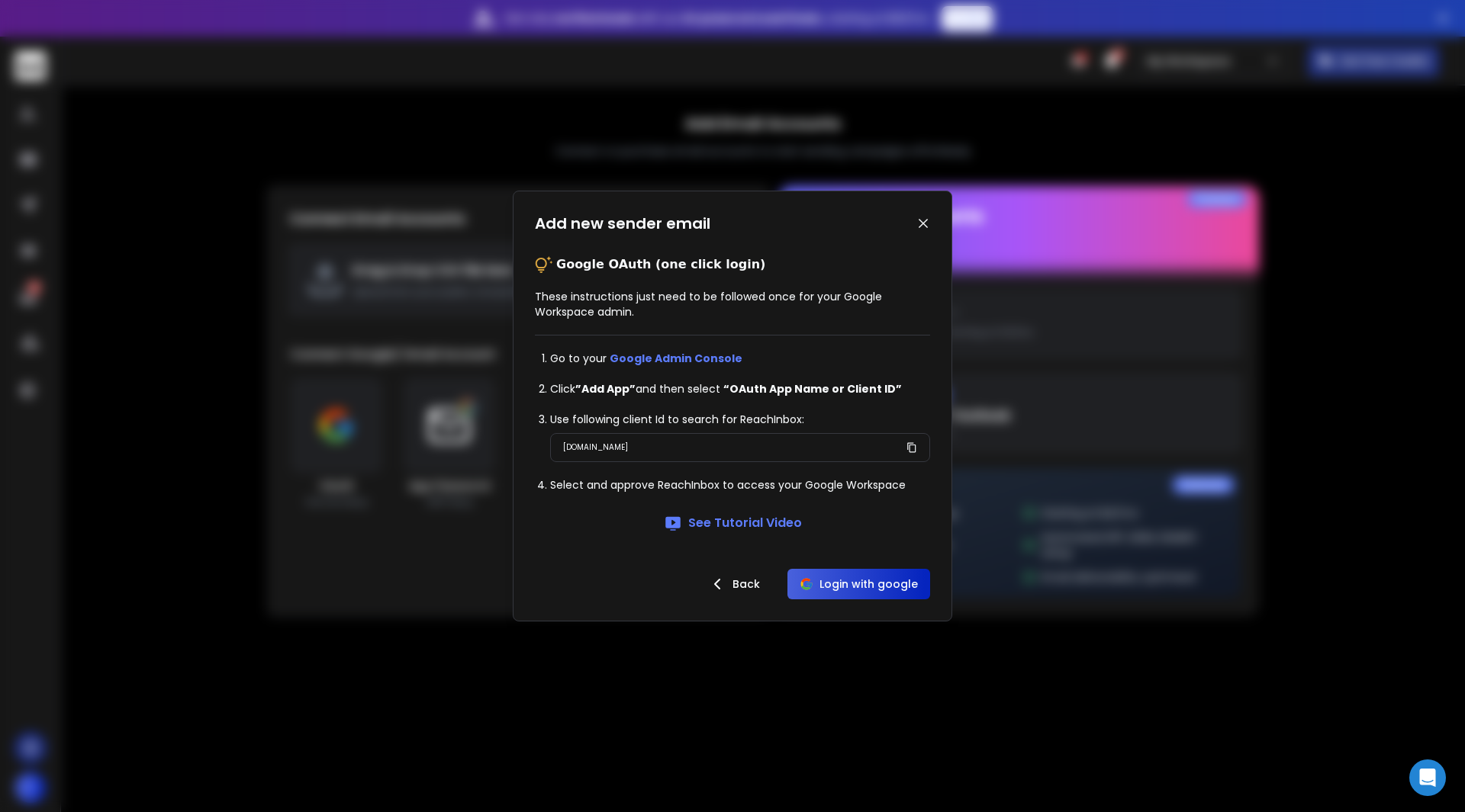
click at [885, 592] on button "Login with google" at bounding box center [858, 585] width 142 height 31
